Goal: Information Seeking & Learning: Find contact information

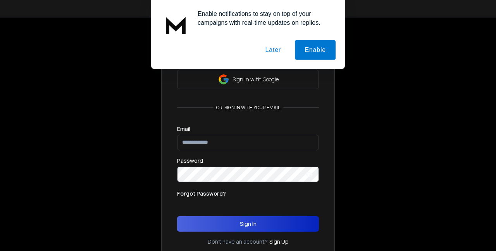
scroll to position [2, 0]
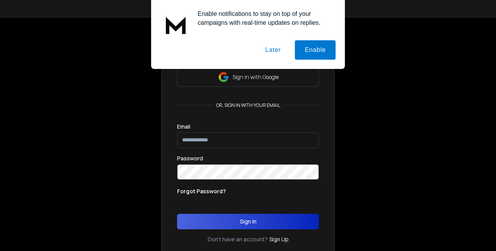
click at [267, 46] on button "Later" at bounding box center [272, 49] width 35 height 19
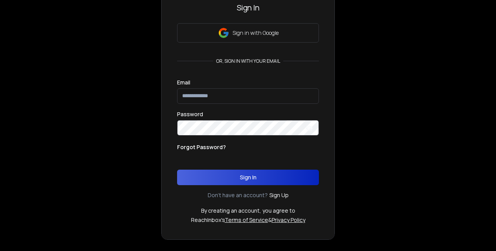
scroll to position [53, 0]
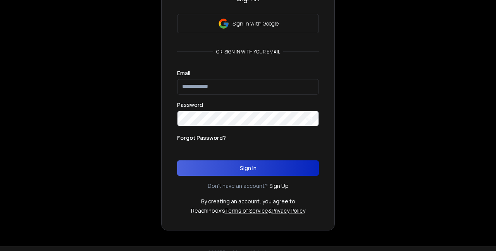
click at [217, 88] on input "email" at bounding box center [248, 86] width 142 height 15
paste input "**********"
type input "**********"
click at [218, 171] on button "Sign In" at bounding box center [248, 167] width 142 height 15
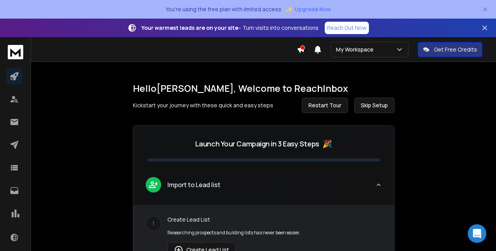
click at [482, 8] on icon "Close notification" at bounding box center [485, 9] width 6 height 6
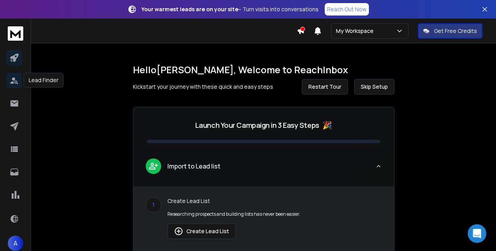
click at [12, 81] on icon at bounding box center [14, 80] width 9 height 9
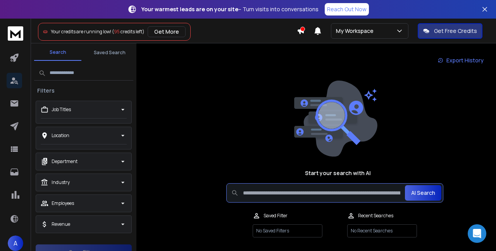
click at [65, 75] on input at bounding box center [83, 72] width 99 height 15
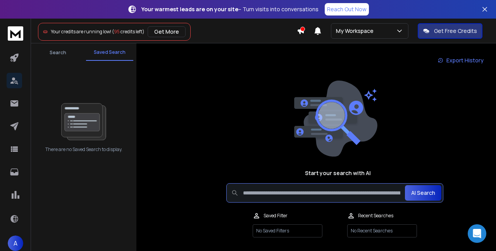
click at [101, 57] on button "Saved Search" at bounding box center [109, 53] width 47 height 16
click at [59, 58] on button "Search" at bounding box center [57, 52] width 47 height 15
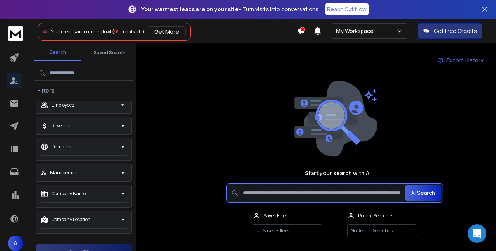
scroll to position [38, 0]
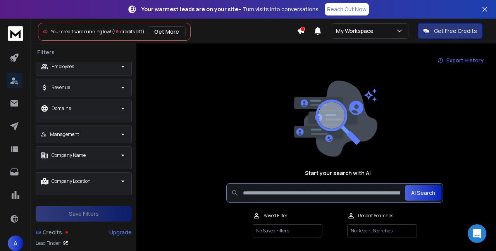
click at [75, 165] on div "Company Name" at bounding box center [84, 157] width 96 height 23
click at [75, 158] on p "Company Name" at bounding box center [69, 155] width 34 height 6
click at [70, 167] on input at bounding box center [84, 166] width 86 height 15
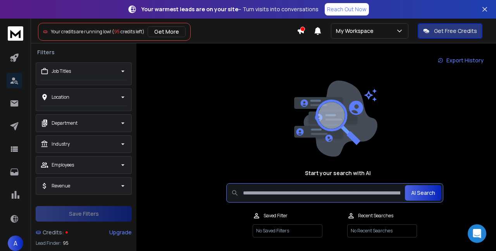
scroll to position [134, 0]
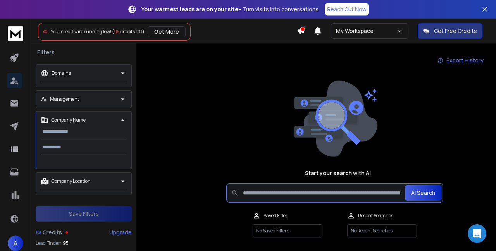
click at [45, 131] on input "**********" at bounding box center [84, 131] width 86 height 15
click at [82, 132] on input "**********" at bounding box center [84, 131] width 86 height 15
click at [76, 132] on input "**********" at bounding box center [84, 131] width 86 height 15
click at [43, 169] on \(reddyexpress\ "ReddyExpress.com (reddyexpress.com)" at bounding box center [44, 169] width 6 height 6
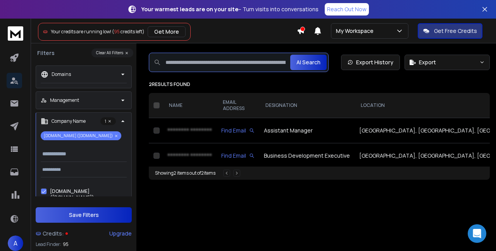
click at [70, 76] on p "Domains" at bounding box center [61, 74] width 19 height 6
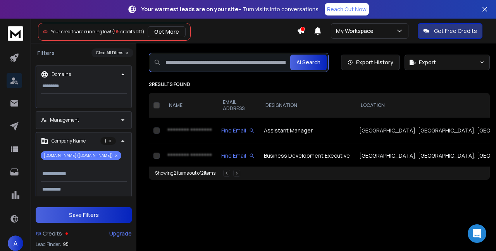
click at [70, 76] on p "Domains" at bounding box center [61, 74] width 19 height 6
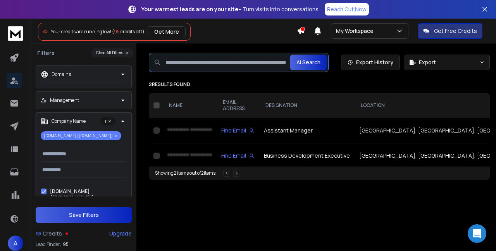
click at [117, 134] on icon at bounding box center [116, 136] width 4 height 4
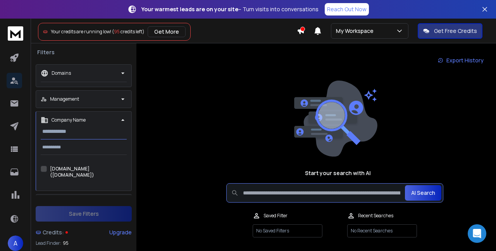
click at [86, 135] on input "**********" at bounding box center [84, 131] width 86 height 15
type input "**********"
drag, startPoint x: 103, startPoint y: 131, endPoint x: 42, endPoint y: 131, distance: 60.8
click at [42, 131] on input "**********" at bounding box center [84, 131] width 86 height 15
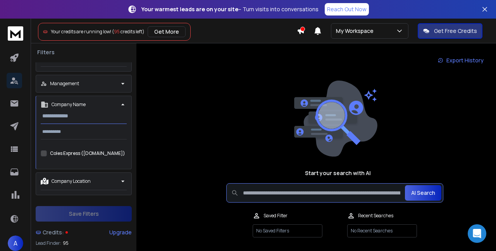
scroll to position [155, 0]
click at [45, 150] on \(colesexpress\ "Coles Express (colesexpress.com.au)" at bounding box center [44, 153] width 6 height 6
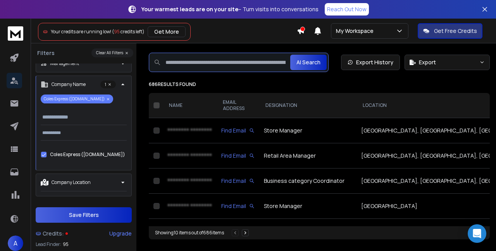
scroll to position [40, 0]
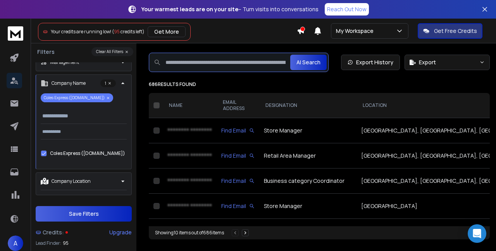
click at [110, 96] on icon at bounding box center [108, 98] width 4 height 4
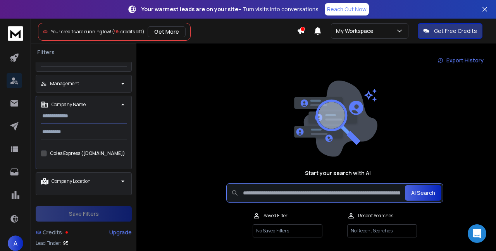
click at [82, 114] on input "**********" at bounding box center [84, 115] width 86 height 15
type input "*****"
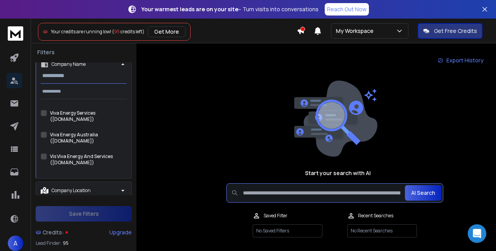
scroll to position [199, 0]
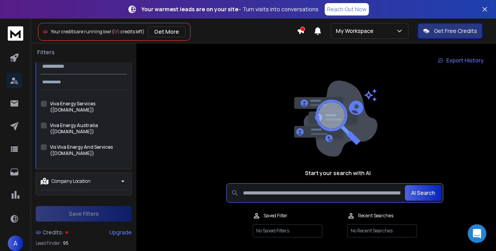
type input "**********"
click at [45, 128] on \(vivaenergy\ "Viva Energy Australia (vivaenergy.com.au)" at bounding box center [44, 125] width 6 height 6
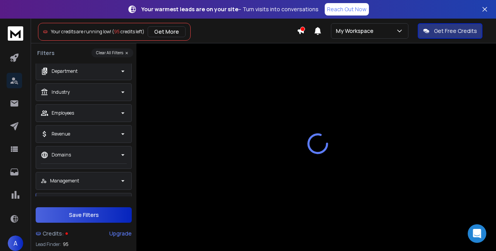
scroll to position [0, 0]
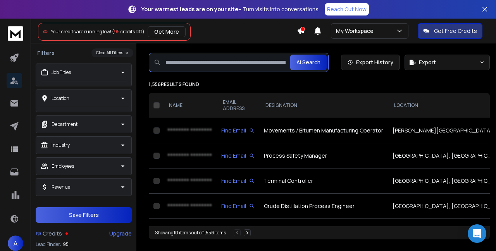
click at [62, 78] on div "Job Titles" at bounding box center [84, 75] width 96 height 23
click at [104, 72] on div "Job Titles" at bounding box center [84, 73] width 86 height 8
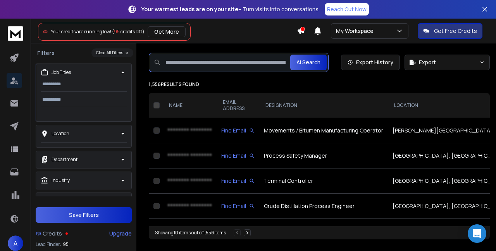
click at [76, 86] on input at bounding box center [84, 83] width 86 height 15
type input "**********"
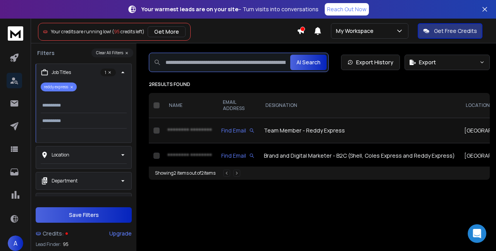
click at [232, 131] on div "Find Email" at bounding box center [237, 131] width 33 height 8
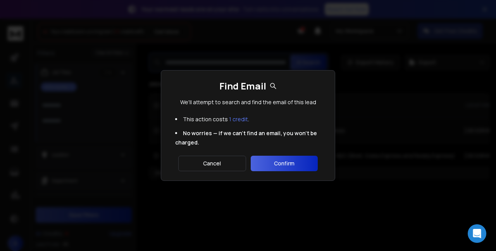
scroll to position [38, 0]
click at [281, 164] on button "Confirm" at bounding box center [284, 163] width 67 height 15
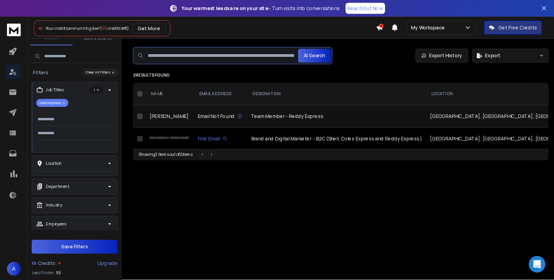
scroll to position [0, 0]
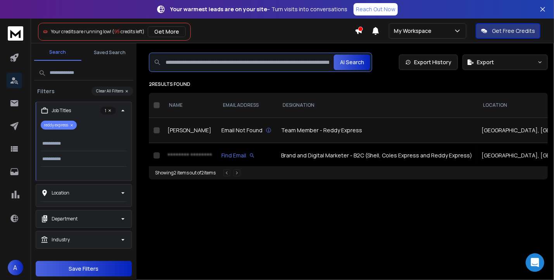
drag, startPoint x: 163, startPoint y: 134, endPoint x: 218, endPoint y: 136, distance: 55.0
click at [217, 136] on td "Prashani Rajakaruna" at bounding box center [190, 130] width 54 height 25
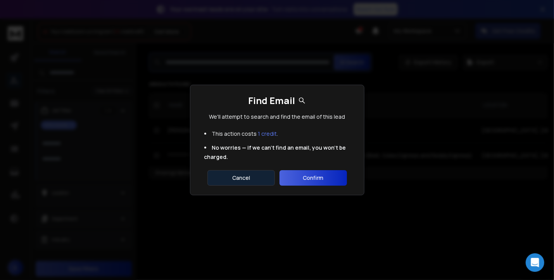
click at [241, 181] on button "Cancel" at bounding box center [241, 177] width 68 height 15
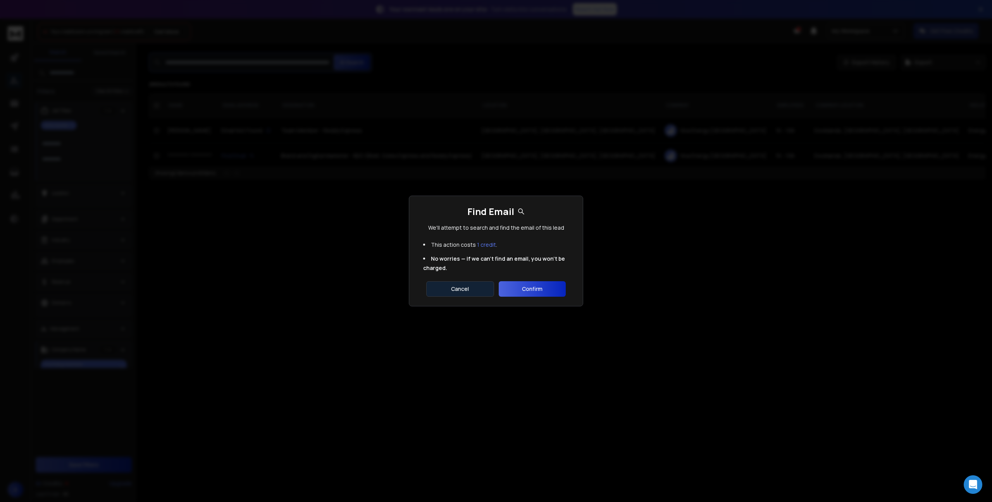
click at [462, 251] on button "Cancel" at bounding box center [460, 288] width 68 height 15
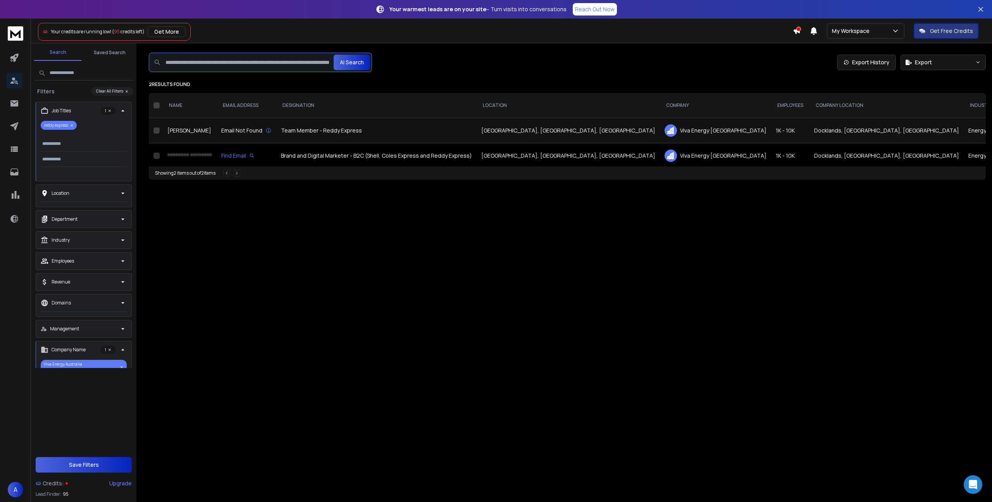
drag, startPoint x: 983, startPoint y: 135, endPoint x: 891, endPoint y: 133, distance: 92.2
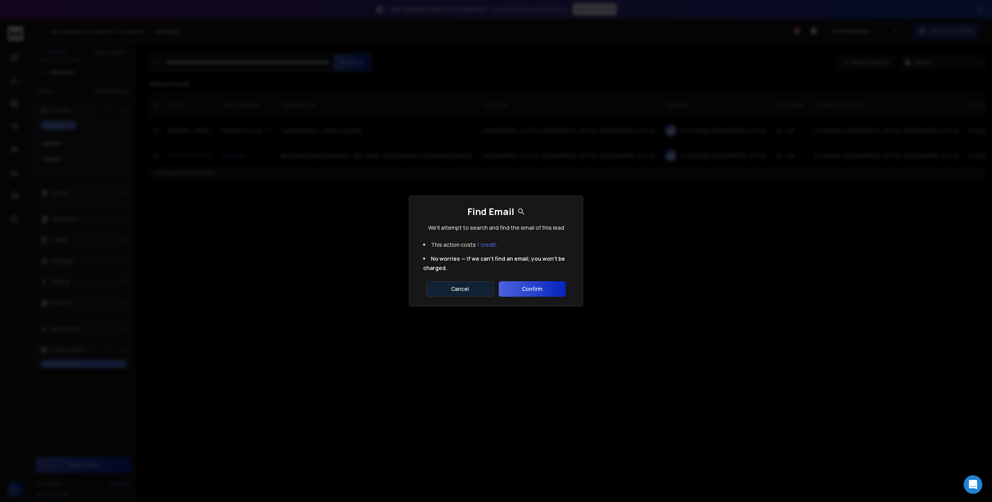
click at [457, 251] on button "Cancel" at bounding box center [460, 288] width 68 height 15
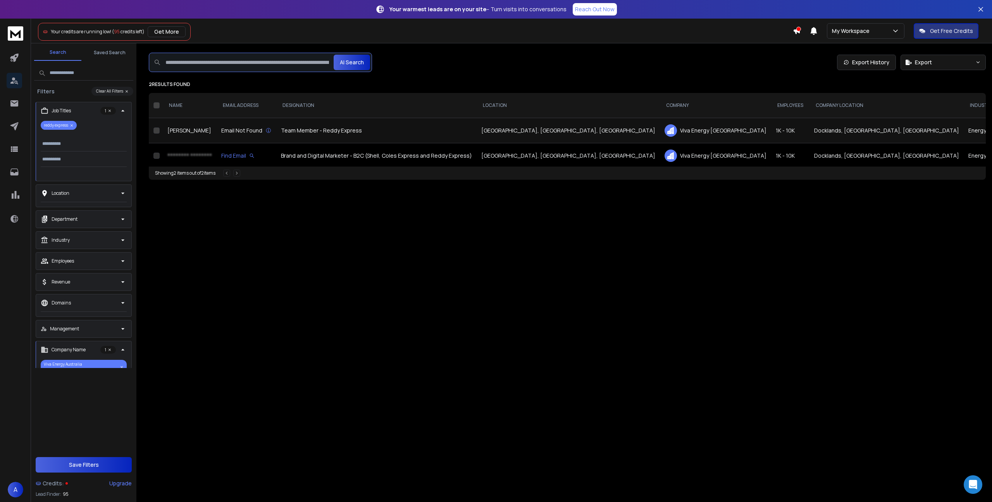
drag, startPoint x: 982, startPoint y: 134, endPoint x: 893, endPoint y: 132, distance: 89.1
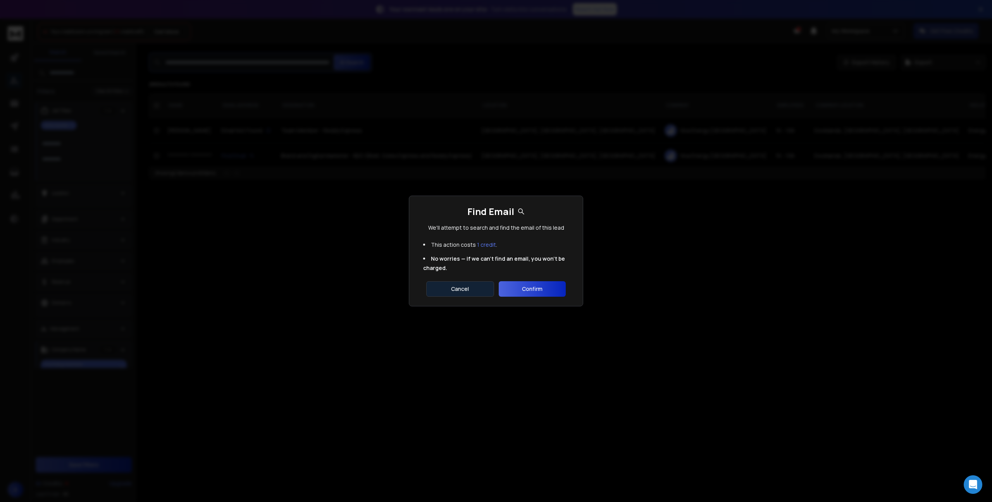
click at [449, 251] on button "Cancel" at bounding box center [460, 288] width 68 height 15
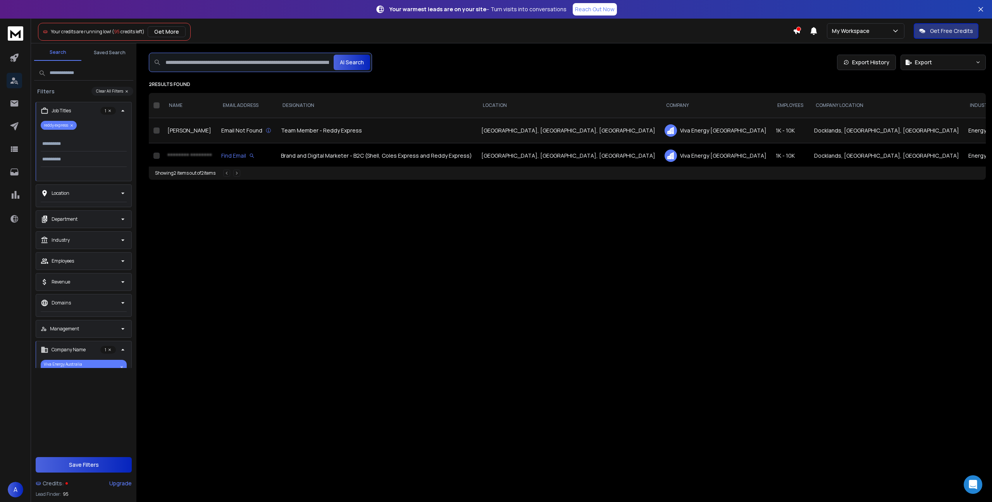
drag, startPoint x: 981, startPoint y: 136, endPoint x: 896, endPoint y: 135, distance: 85.2
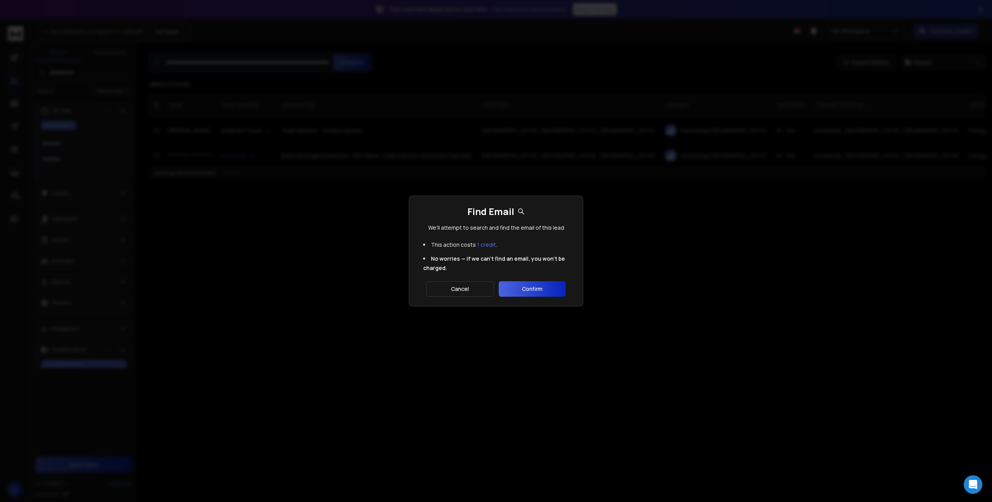
click at [449, 251] on button "Cancel" at bounding box center [460, 288] width 68 height 15
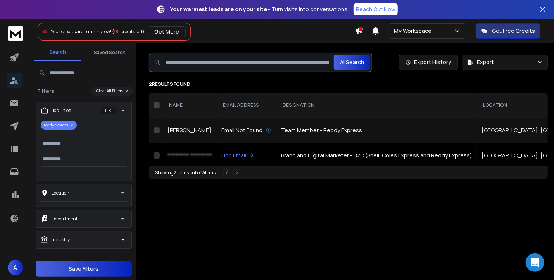
drag, startPoint x: 161, startPoint y: 132, endPoint x: 217, endPoint y: 132, distance: 55.8
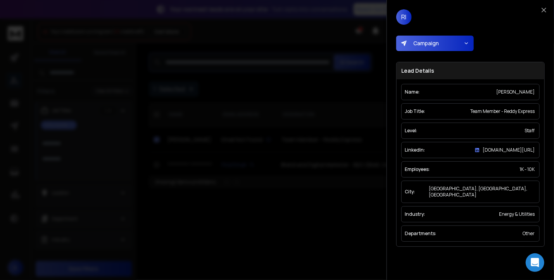
drag, startPoint x: 489, startPoint y: 96, endPoint x: 529, endPoint y: 94, distance: 39.5
click at [495, 94] on div "Prashani Rajakaruna" at bounding box center [514, 92] width 41 height 9
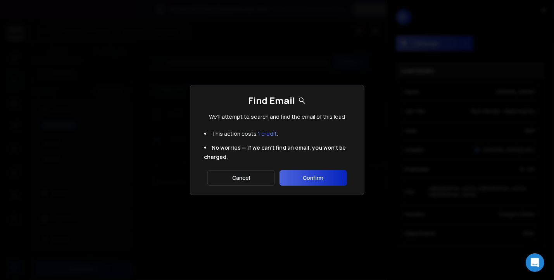
click at [266, 175] on button "Cancel" at bounding box center [241, 177] width 68 height 15
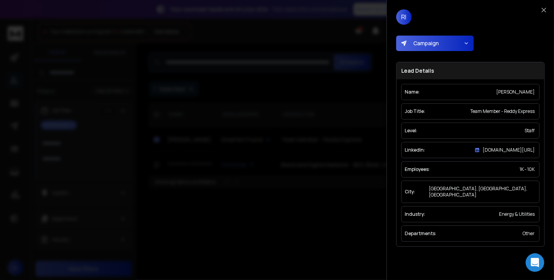
click at [482, 152] on span "linkedin.com/in/prashanirajakaruna" at bounding box center [508, 150] width 52 height 6
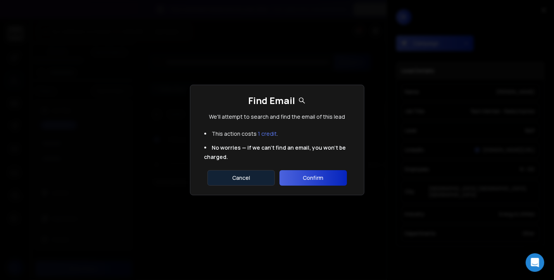
click at [270, 178] on button "Cancel" at bounding box center [241, 177] width 68 height 15
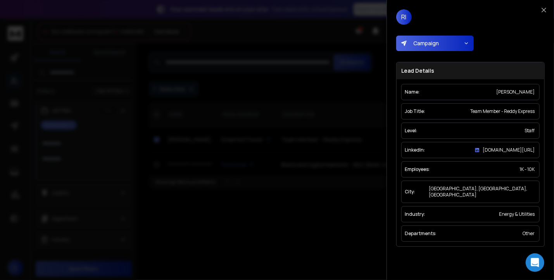
drag, startPoint x: 455, startPoint y: 152, endPoint x: 523, endPoint y: 155, distance: 68.2
click at [495, 155] on div "linkedin.com/in/prashanirajakaruna" at bounding box center [504, 150] width 63 height 9
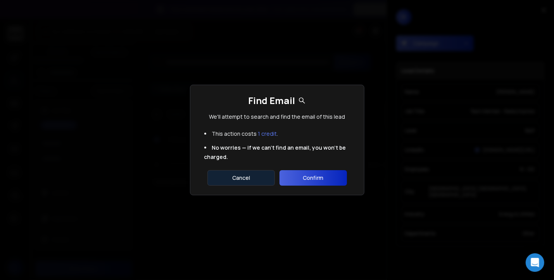
click at [215, 179] on button "Cancel" at bounding box center [241, 177] width 68 height 15
